Goal: Task Accomplishment & Management: Manage account settings

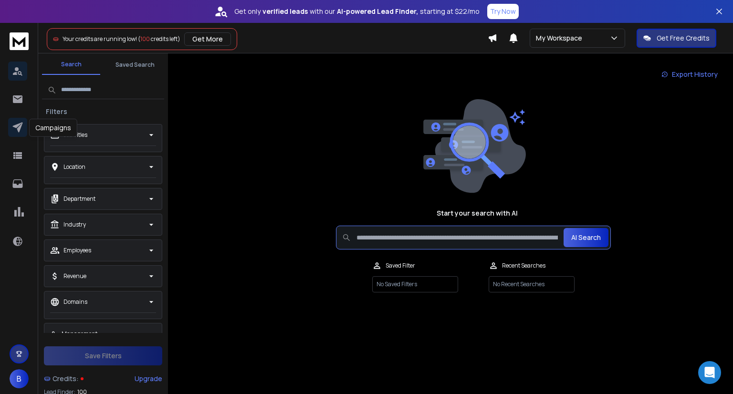
click at [12, 123] on icon at bounding box center [17, 127] width 11 height 11
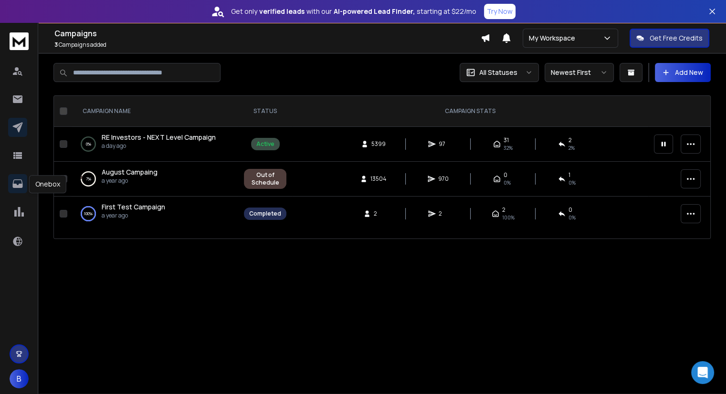
click at [19, 184] on icon at bounding box center [17, 183] width 10 height 9
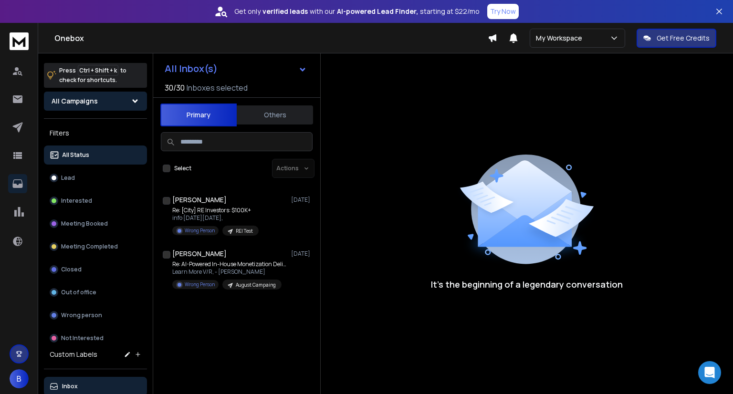
click at [133, 99] on icon at bounding box center [135, 101] width 9 height 9
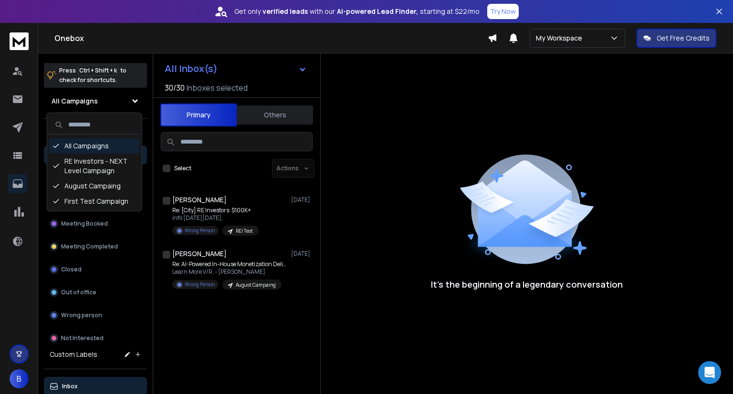
click at [69, 146] on div "All Campaigns" at bounding box center [94, 145] width 91 height 15
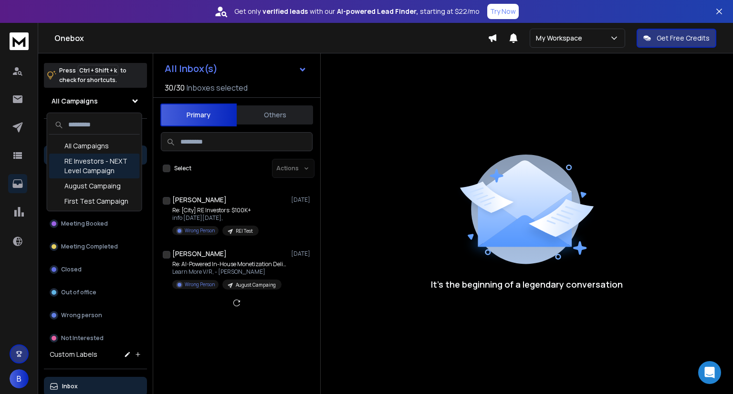
click at [80, 167] on div "RE Investors - NEXT Level Campaign" at bounding box center [94, 166] width 91 height 25
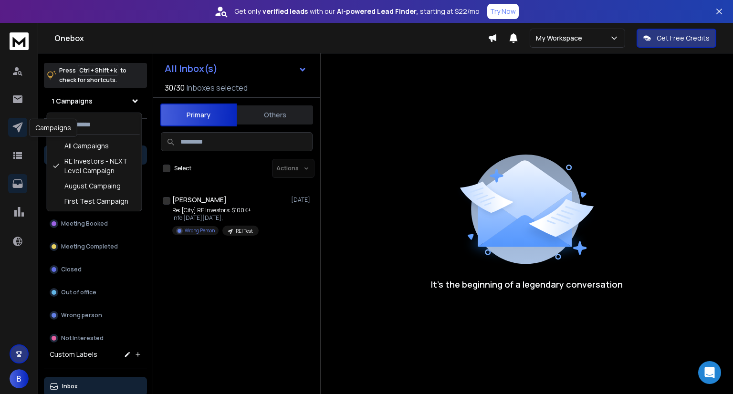
click at [15, 131] on icon at bounding box center [17, 127] width 11 height 11
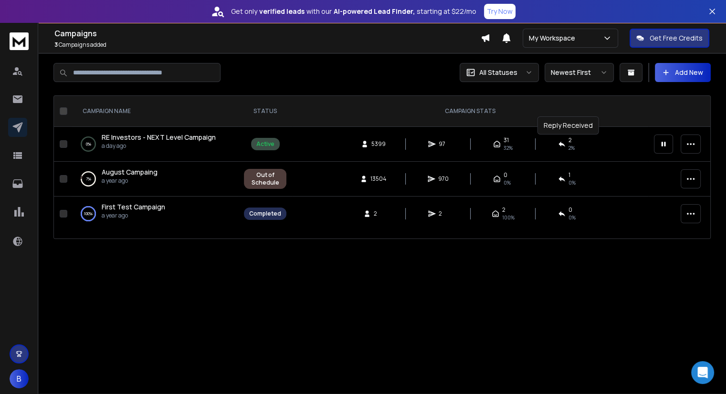
click at [562, 143] on icon at bounding box center [561, 144] width 9 height 9
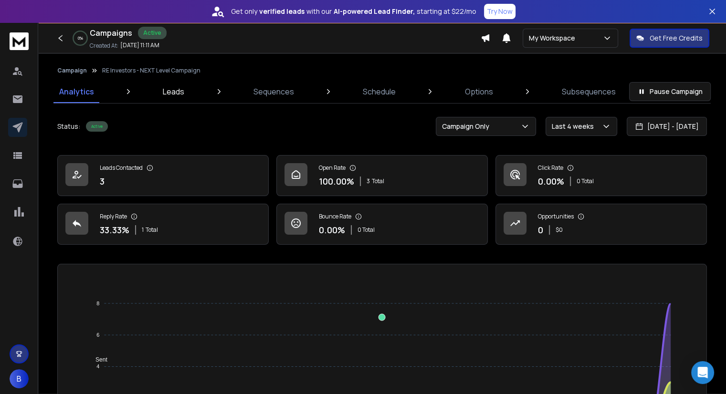
click at [164, 88] on p "Leads" at bounding box center [173, 91] width 21 height 11
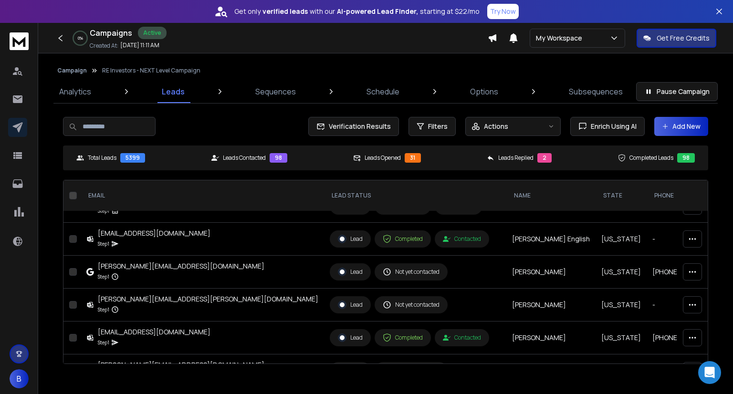
scroll to position [1965, 0]
click at [512, 140] on p "Automatic Leads Replied" at bounding box center [514, 143] width 63 height 8
click at [489, 128] on p "Actions" at bounding box center [496, 127] width 24 height 10
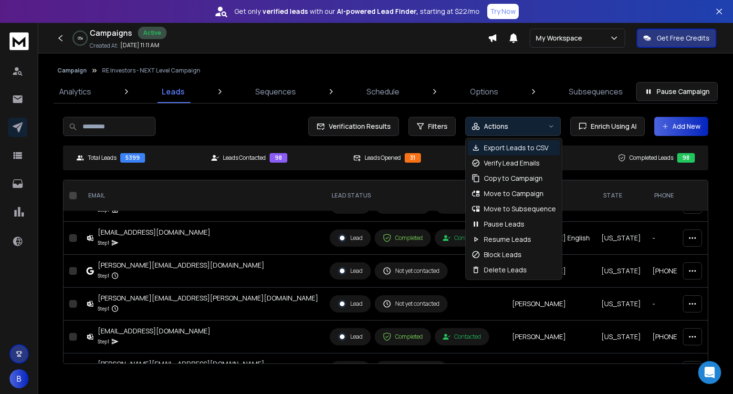
click at [489, 128] on p "Actions" at bounding box center [496, 127] width 24 height 10
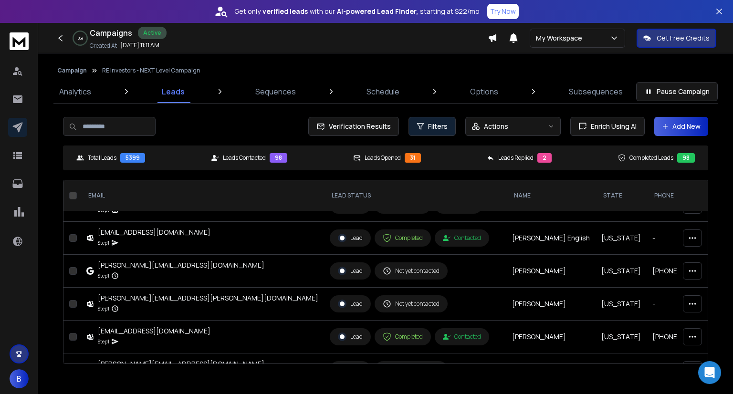
click at [437, 124] on span "Filters" at bounding box center [438, 127] width 20 height 10
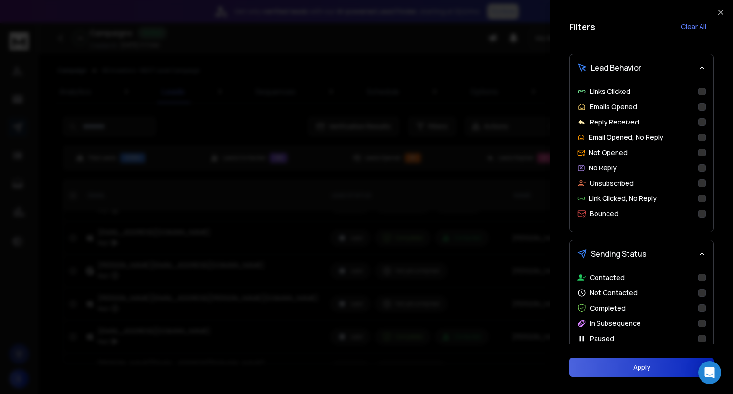
click at [698, 122] on button "Reply Received" at bounding box center [702, 122] width 8 height 8
click at [628, 370] on button "Apply" at bounding box center [641, 367] width 145 height 19
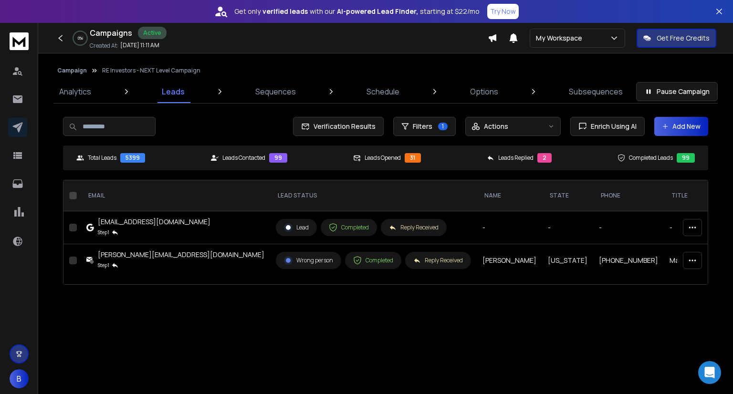
click at [413, 261] on div "Reply Received" at bounding box center [438, 261] width 50 height 8
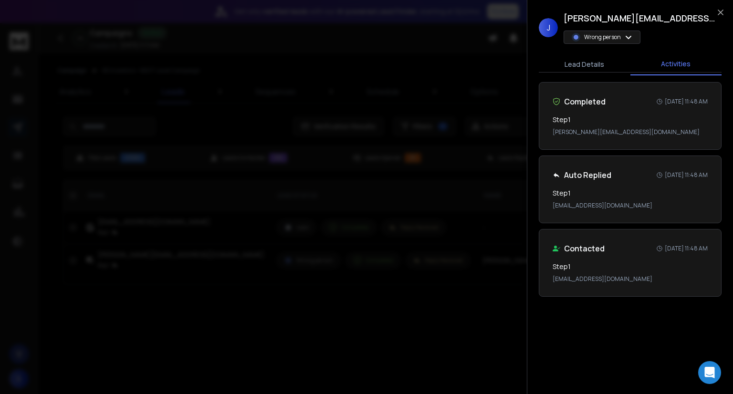
click at [669, 60] on button "Activities" at bounding box center [676, 64] width 92 height 22
click at [330, 220] on div at bounding box center [366, 197] width 733 height 394
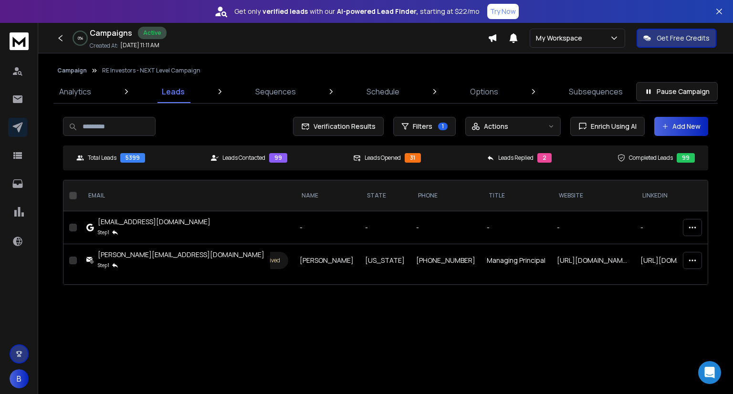
scroll to position [0, 0]
